Goal: Navigation & Orientation: Find specific page/section

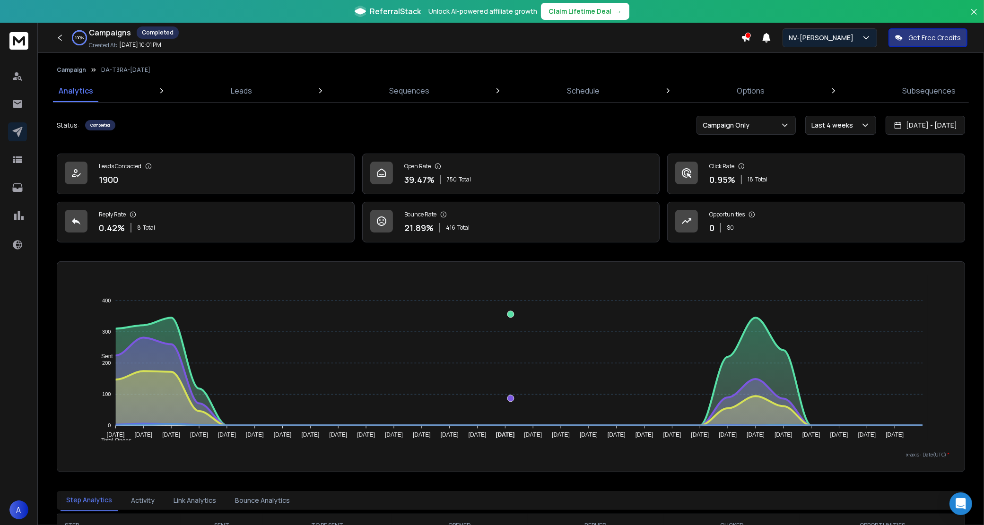
click at [863, 43] on button "NV-Matt" at bounding box center [829, 37] width 95 height 19
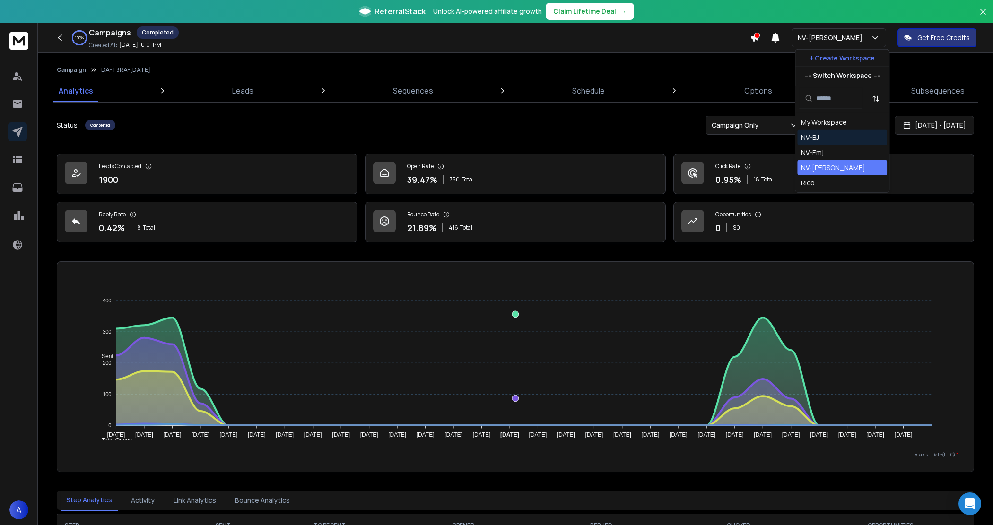
click at [801, 137] on div "NV-BJ" at bounding box center [810, 137] width 18 height 9
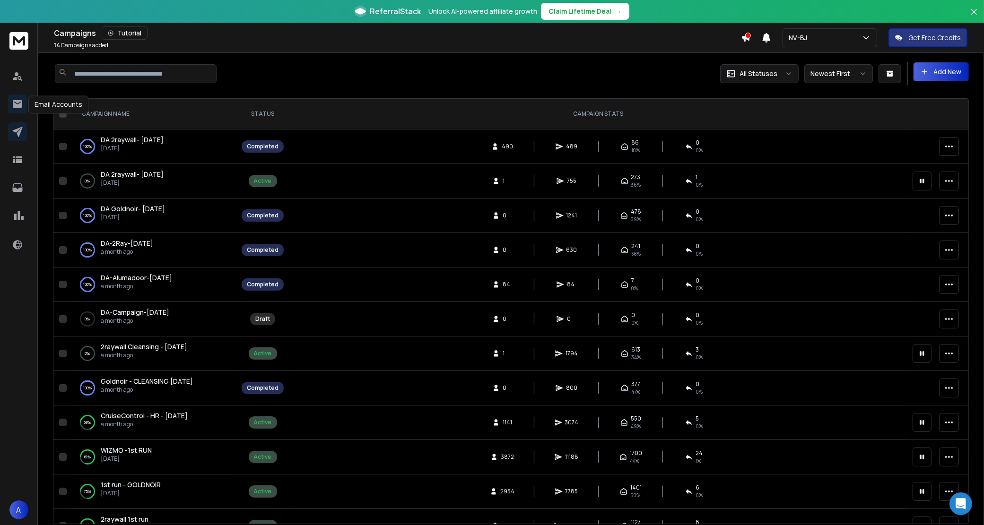
click at [17, 107] on icon at bounding box center [17, 104] width 9 height 8
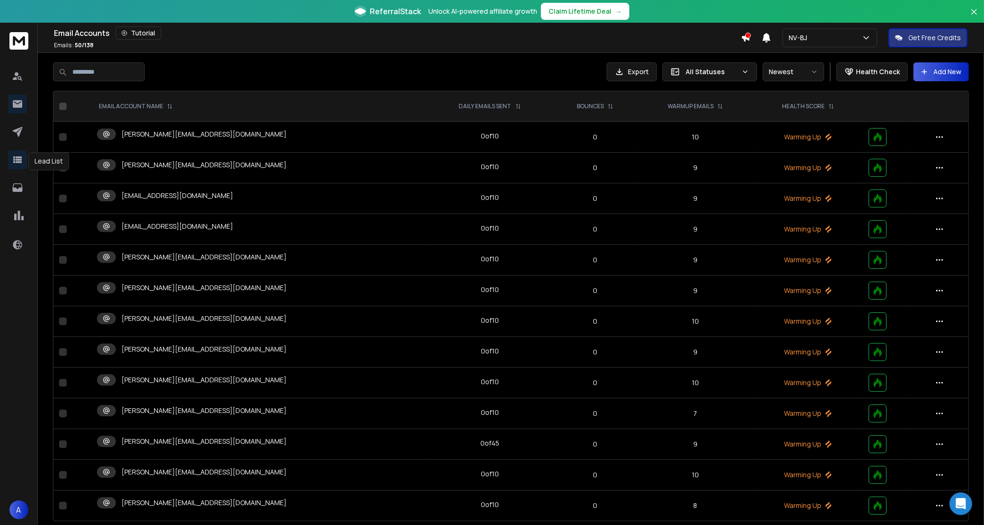
click at [19, 160] on icon at bounding box center [17, 159] width 11 height 11
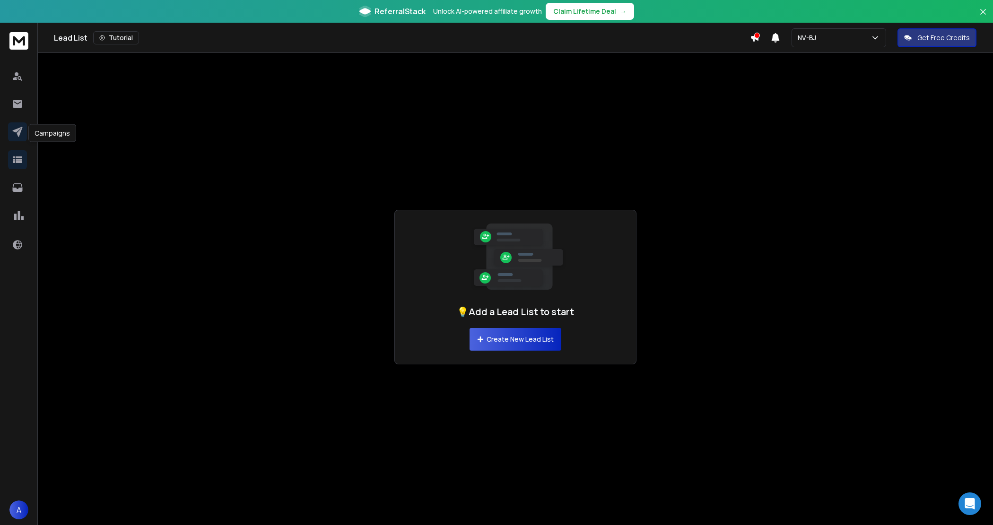
click at [19, 135] on icon at bounding box center [17, 132] width 10 height 10
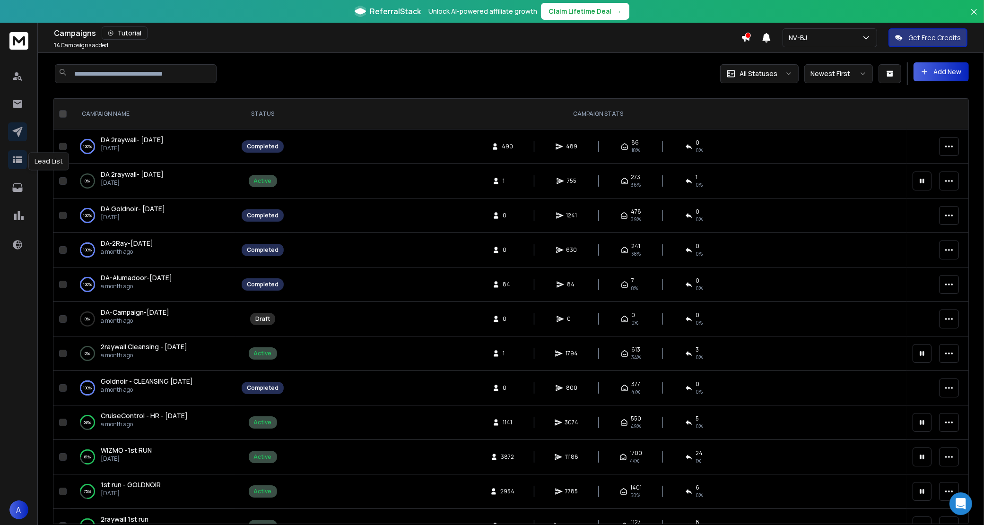
click at [15, 163] on icon at bounding box center [17, 159] width 9 height 7
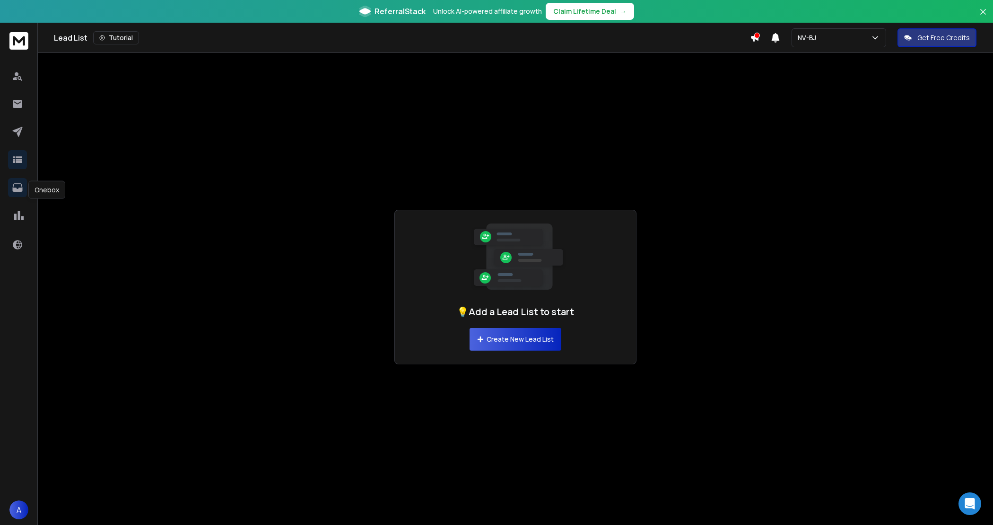
click at [21, 188] on icon at bounding box center [17, 187] width 10 height 9
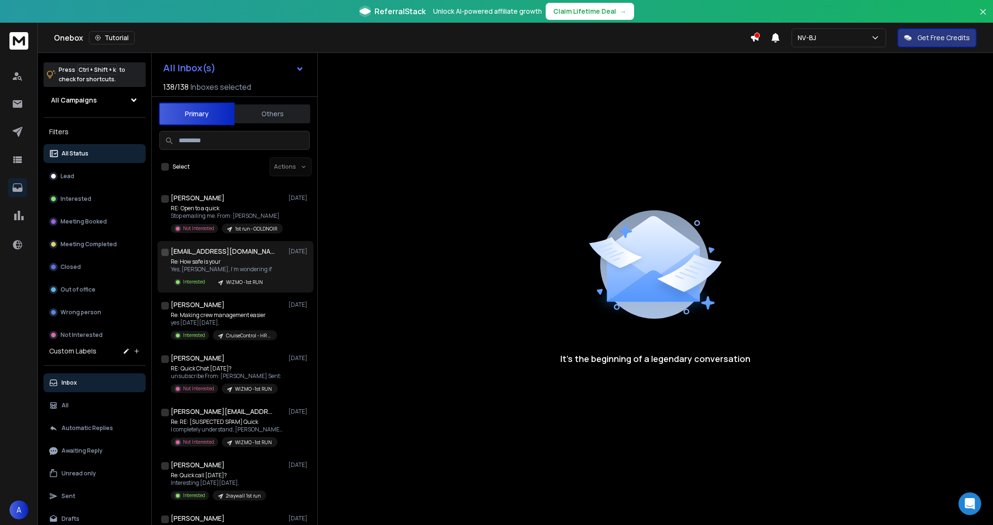
click at [203, 261] on p "Re: How safe is your" at bounding box center [221, 262] width 101 height 8
